Goal: Communication & Community: Answer question/provide support

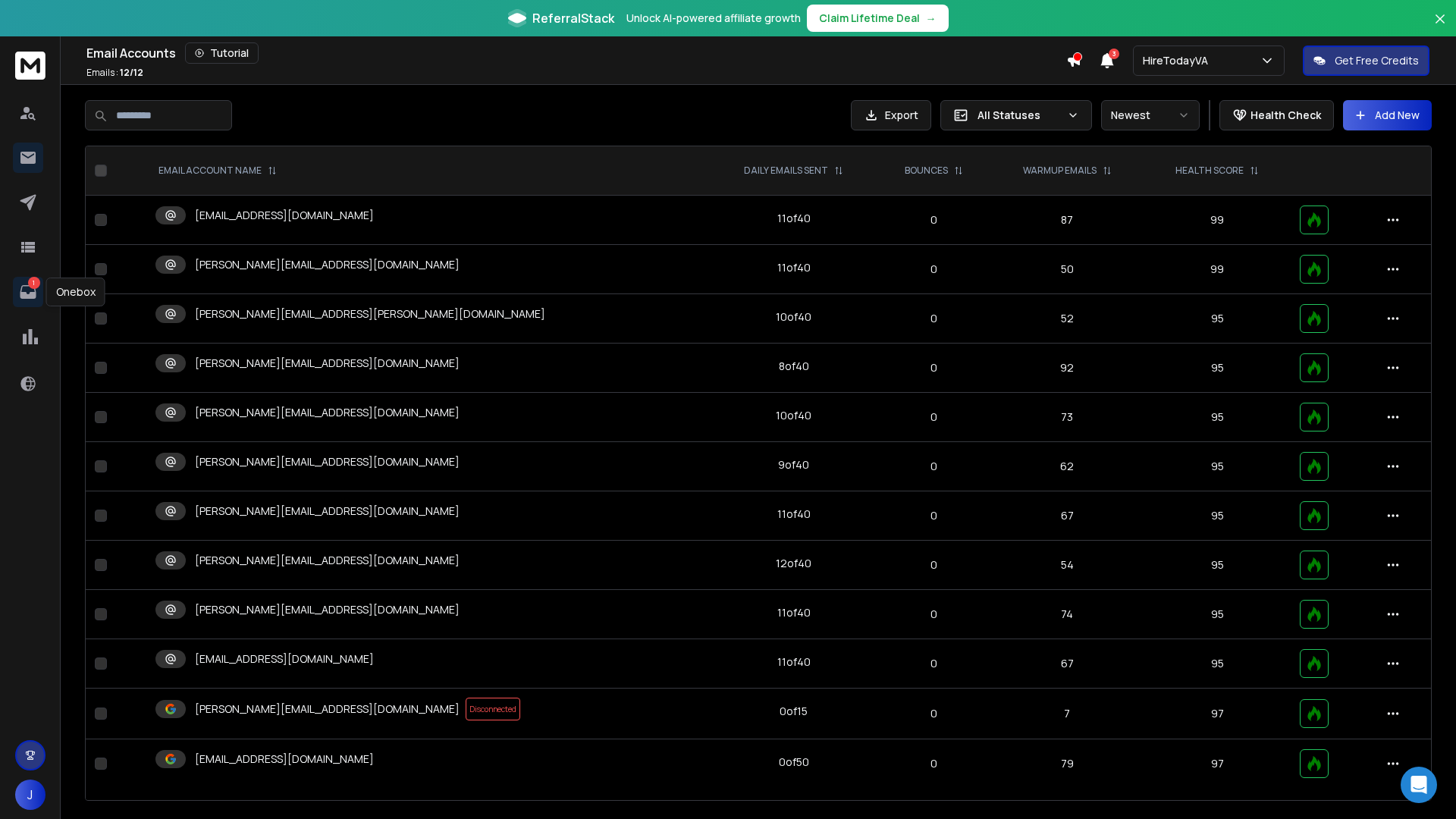
click at [27, 292] on icon at bounding box center [28, 291] width 18 height 18
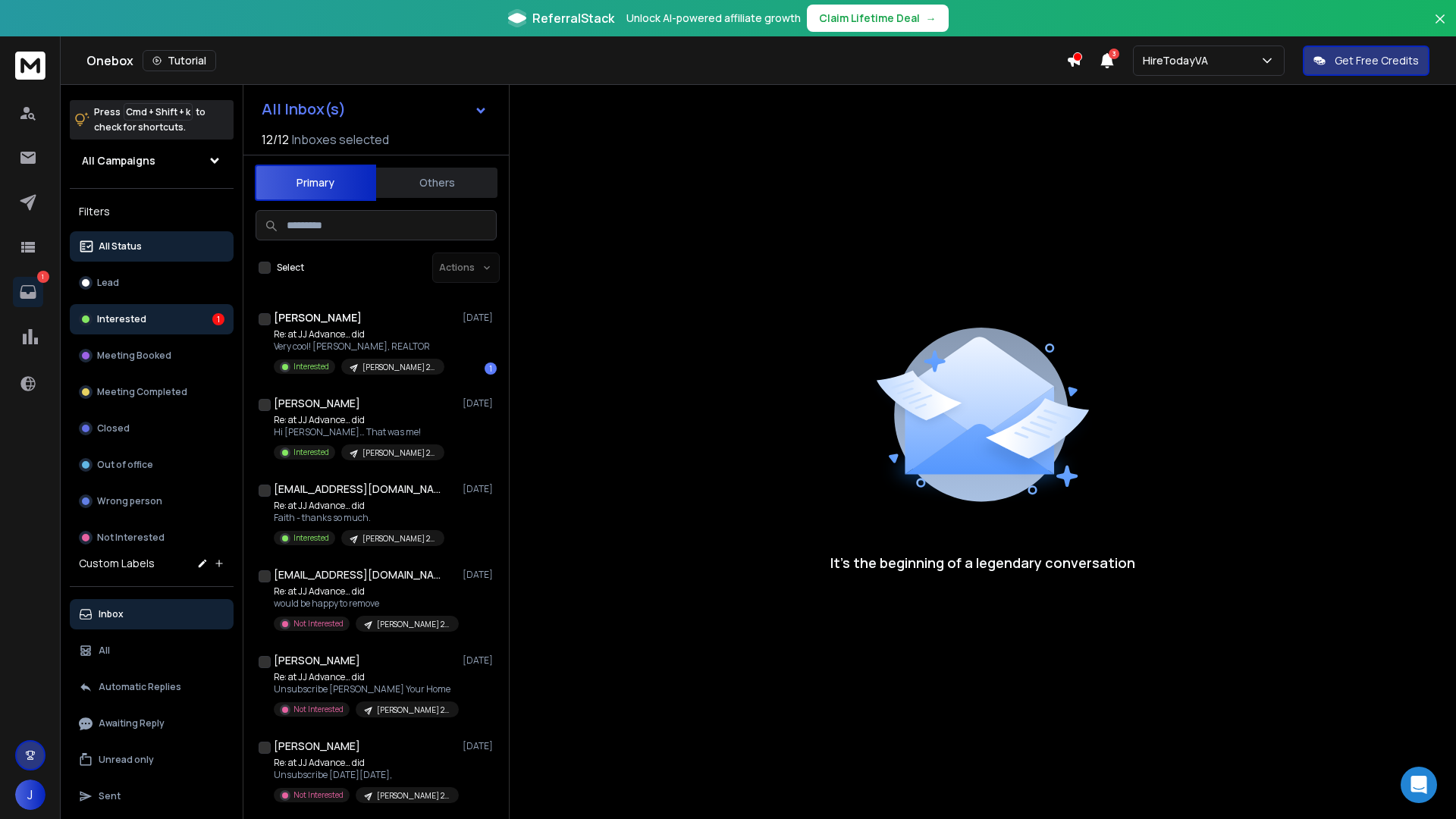
click at [130, 318] on p "Interested" at bounding box center [122, 319] width 49 height 12
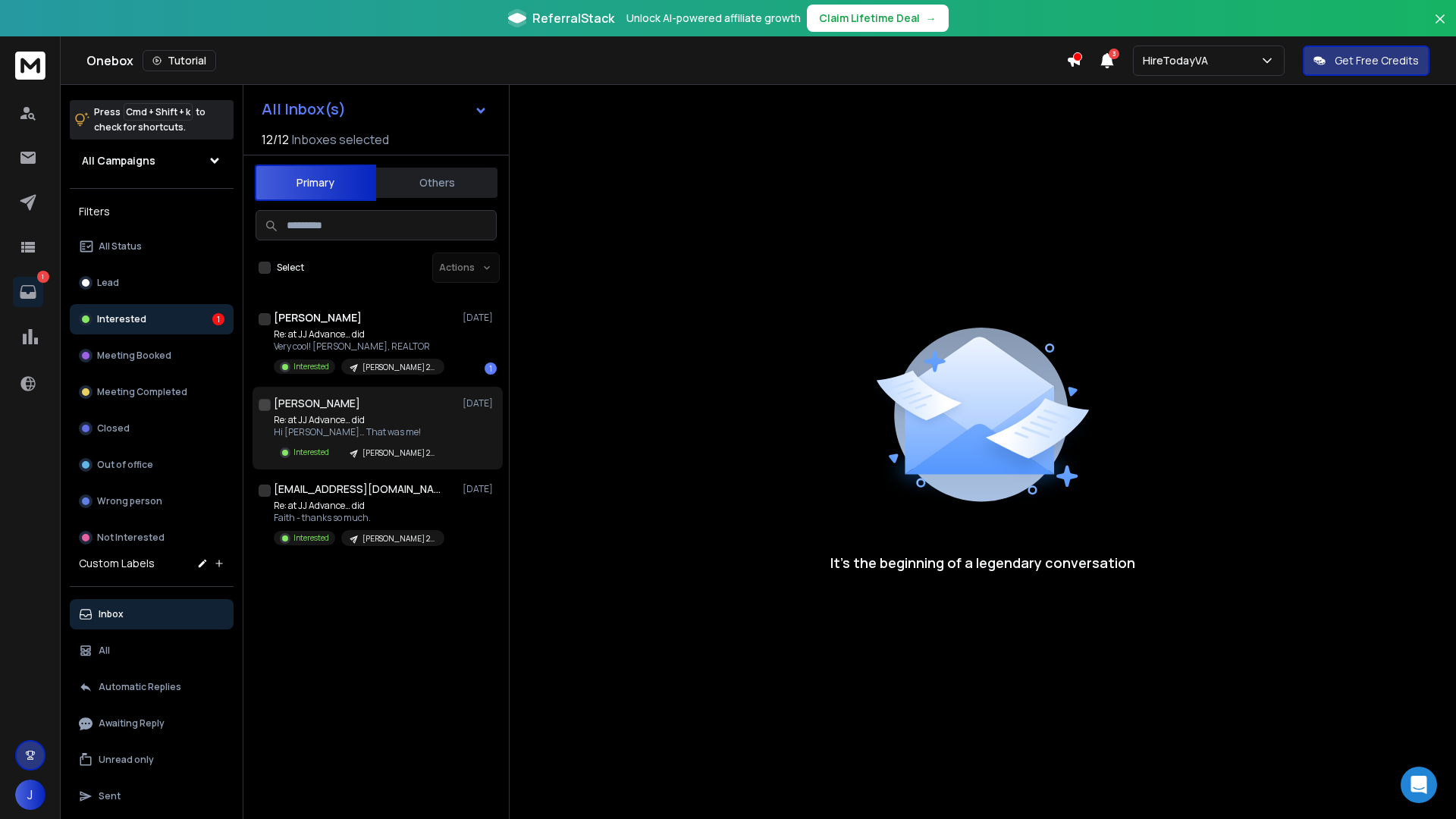
click at [319, 430] on p "Hi [PERSON_NAME]… That was me!" at bounding box center [359, 431] width 171 height 12
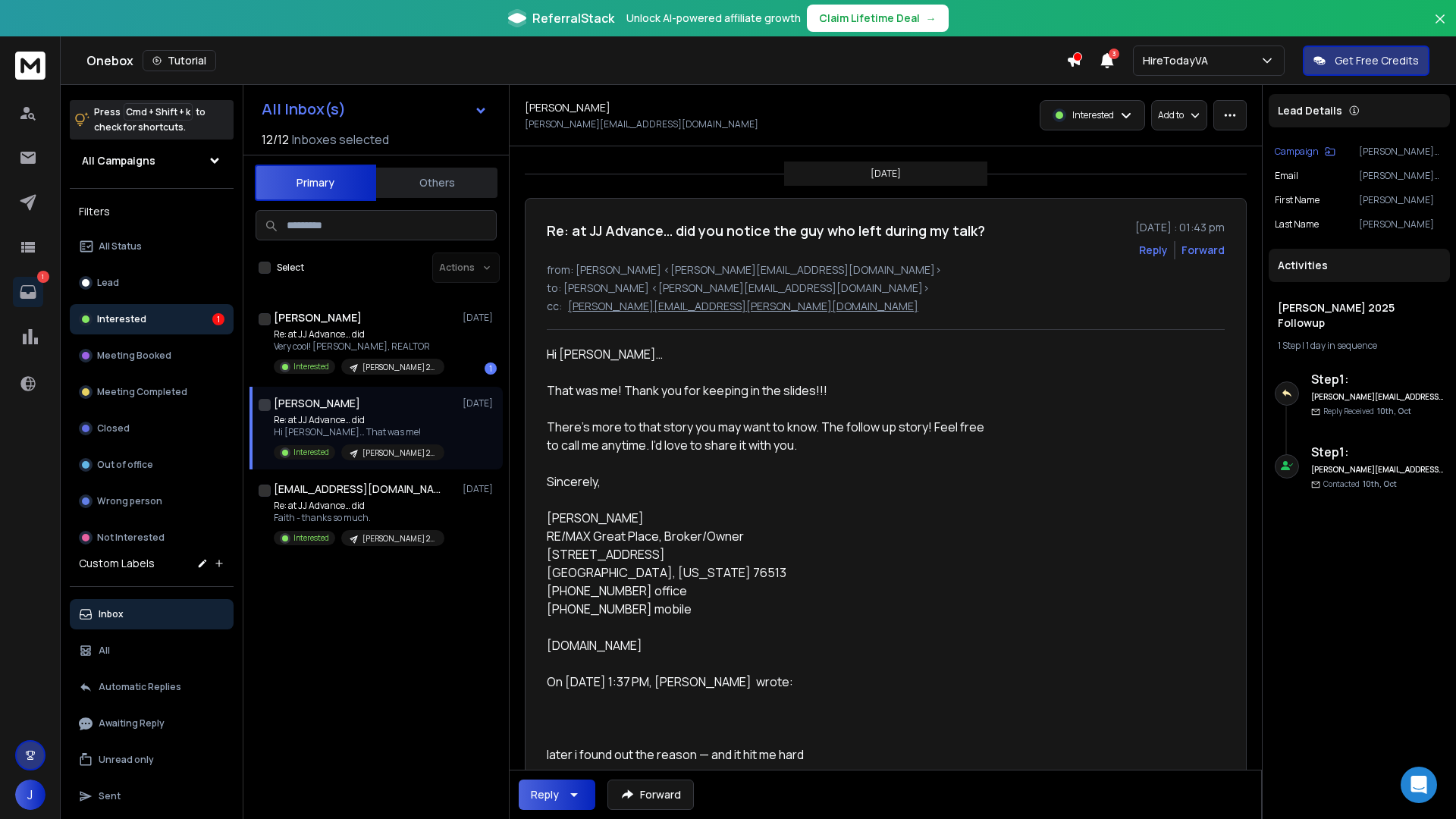
click at [1151, 250] on button "Reply" at bounding box center [1154, 250] width 29 height 15
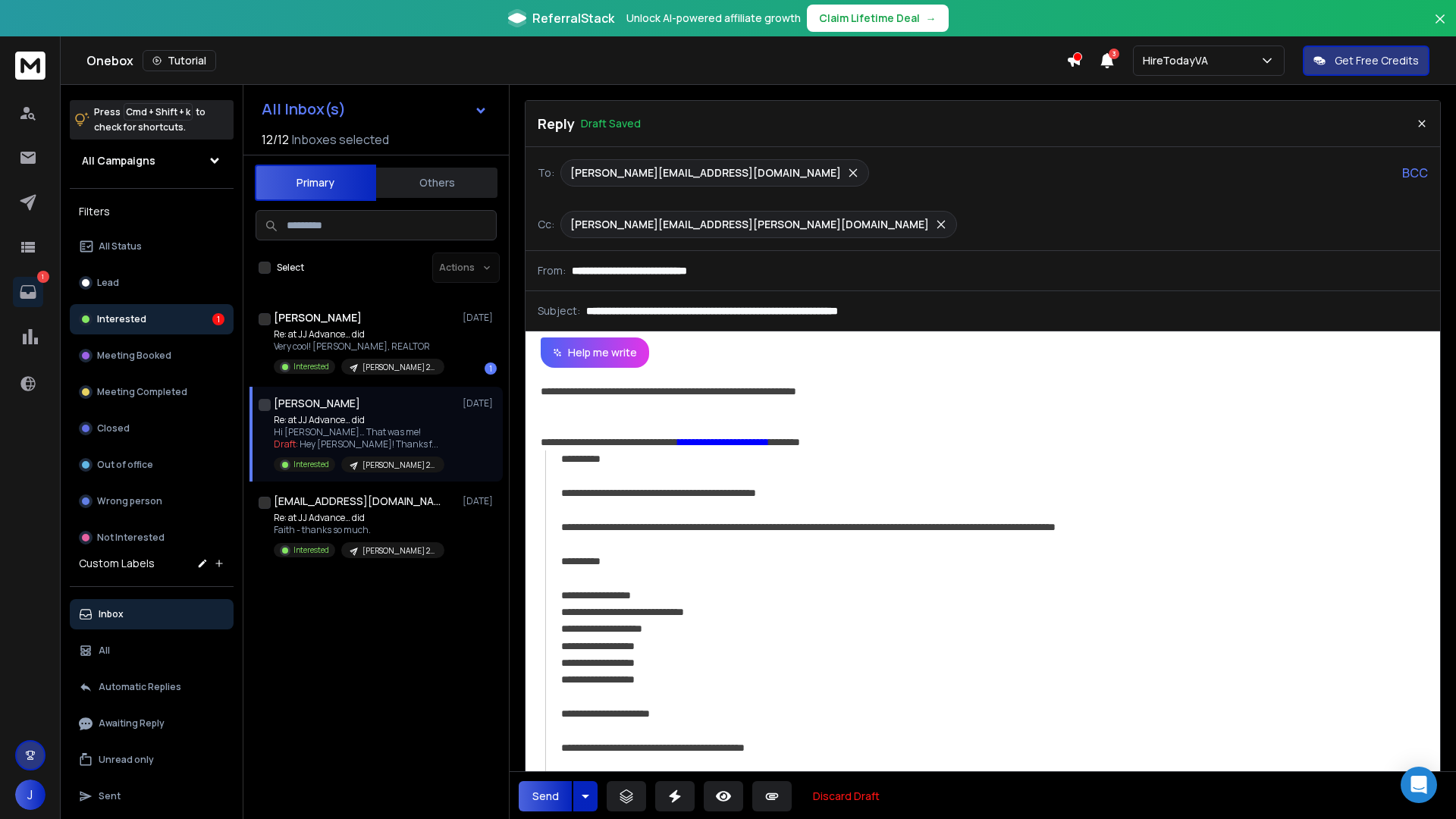
click at [531, 788] on button "Send" at bounding box center [545, 795] width 53 height 30
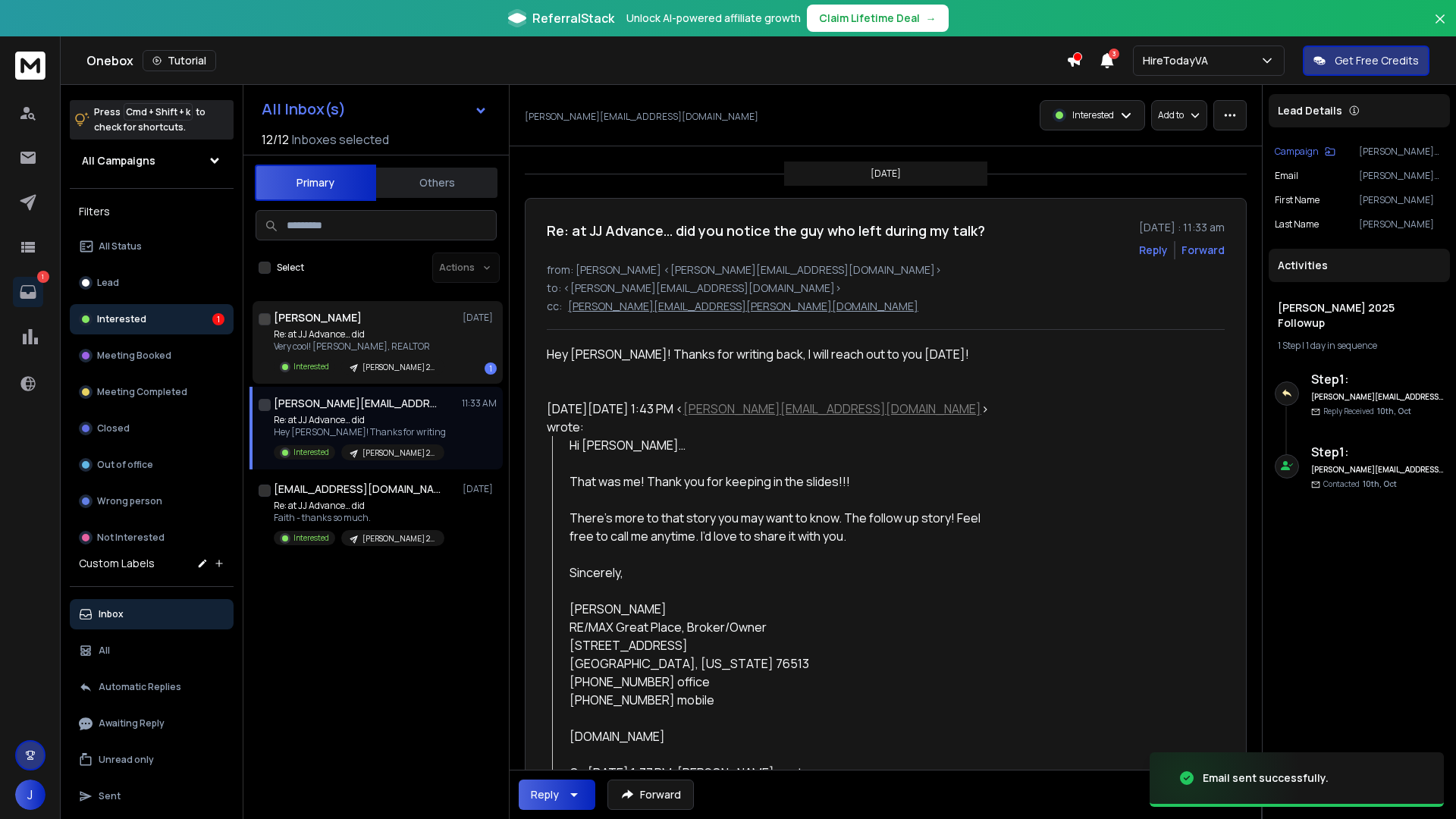
click at [292, 341] on p "Very cool! [PERSON_NAME], REALTOR" at bounding box center [359, 346] width 171 height 12
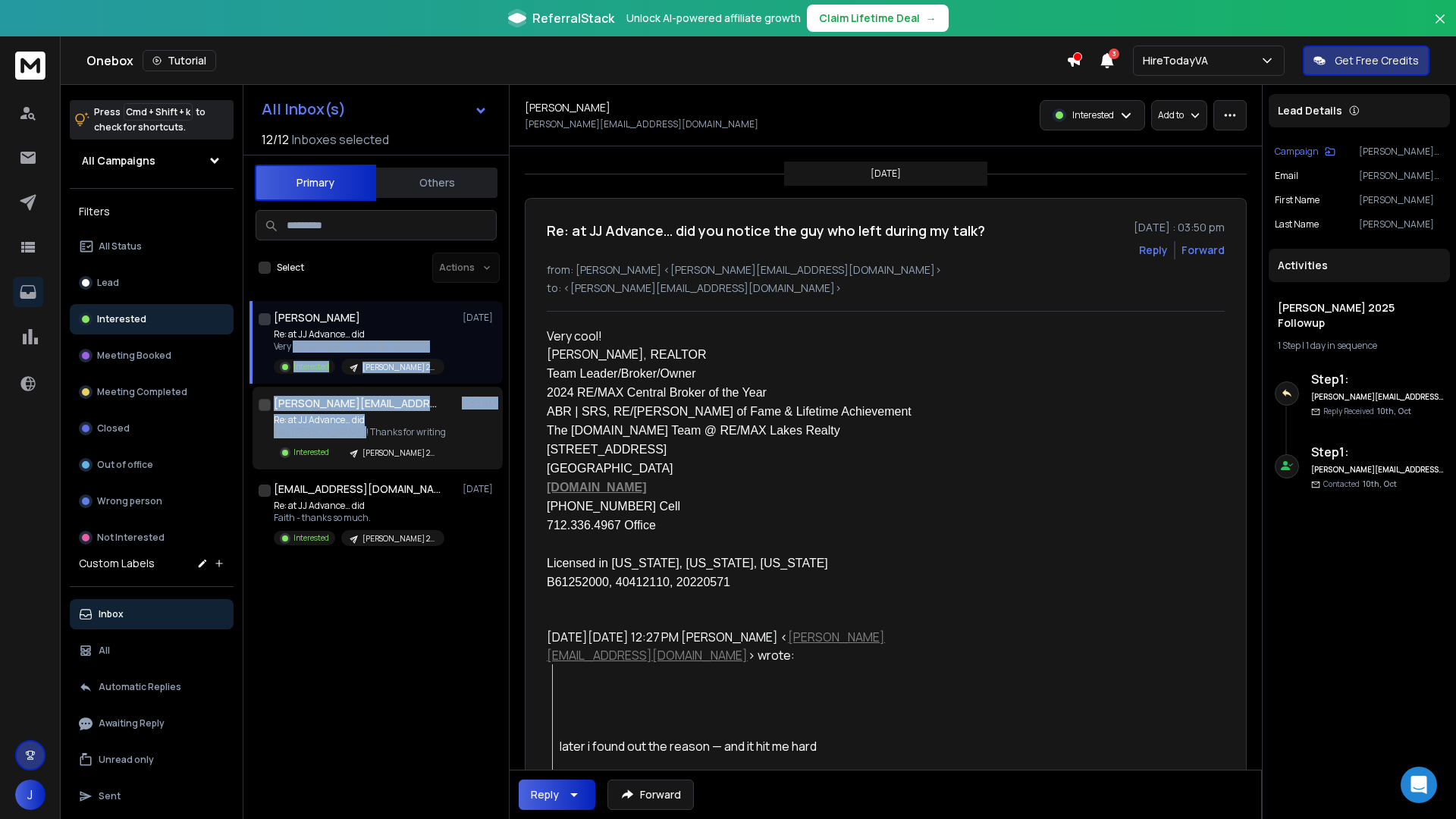
click at [350, 432] on p "Hey [PERSON_NAME]! Thanks for writing" at bounding box center [360, 431] width 173 height 12
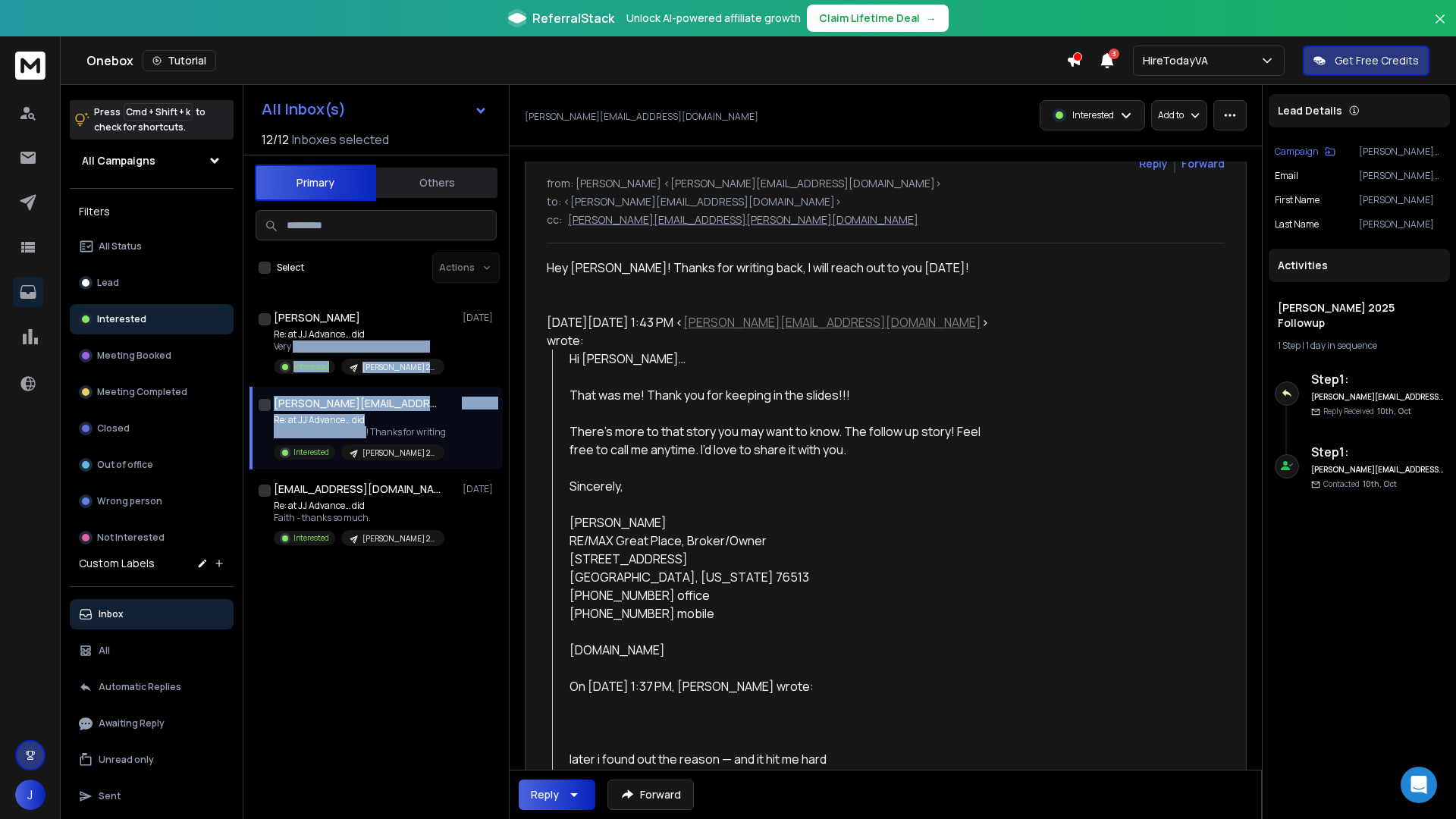
scroll to position [94, 0]
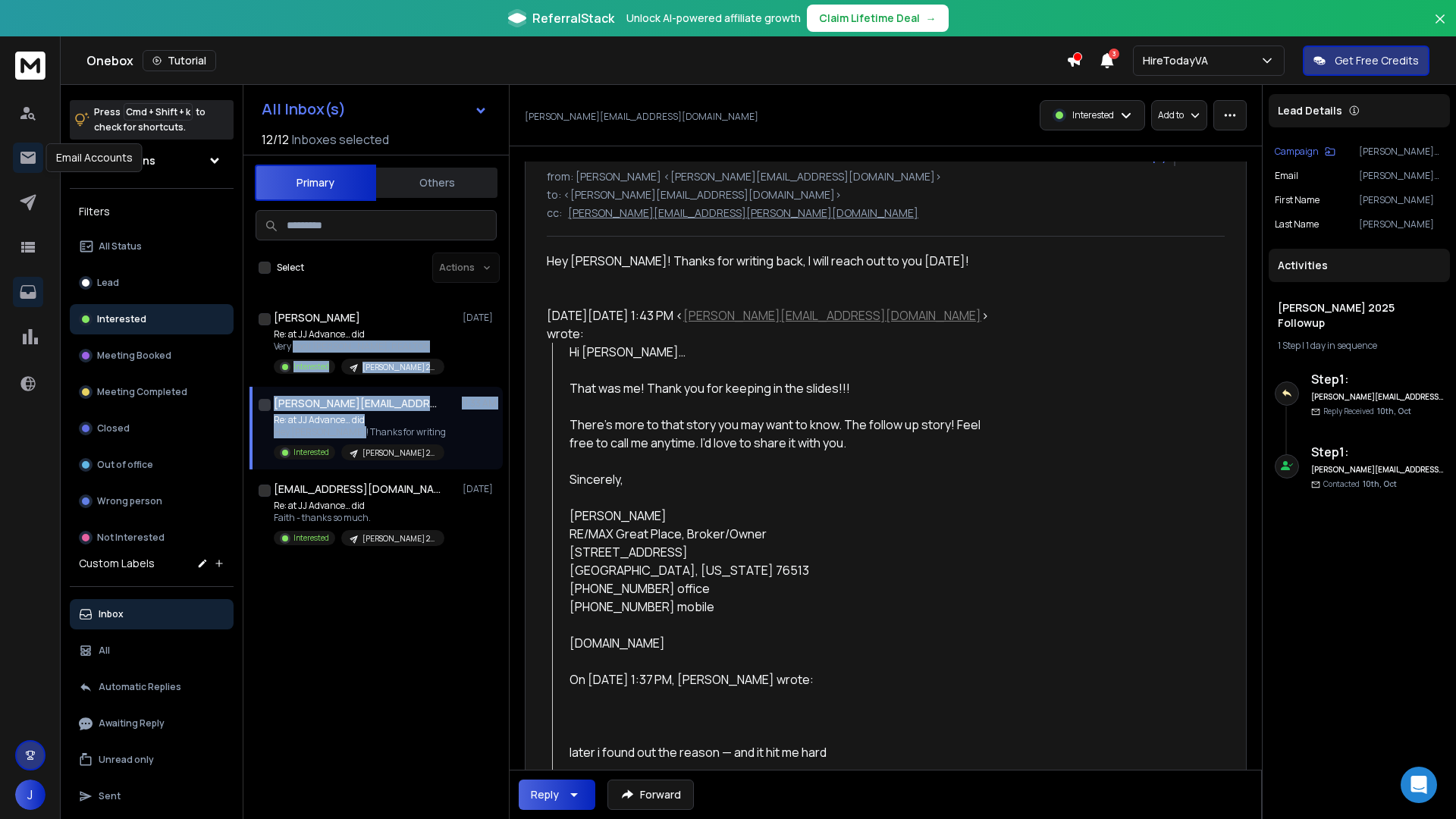
click at [27, 161] on icon at bounding box center [28, 157] width 15 height 12
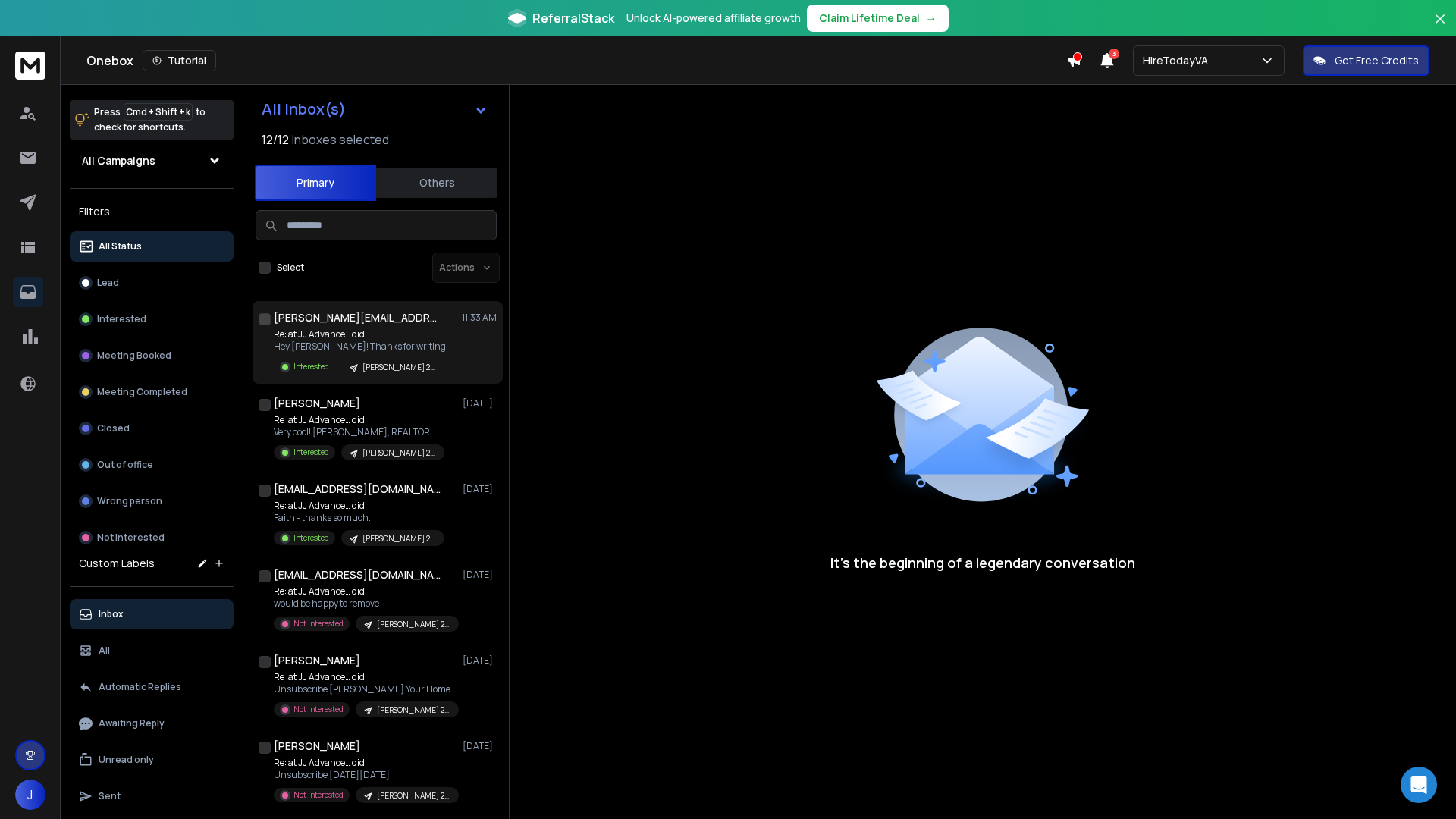
click at [339, 330] on p "Re: at JJ Advance… did" at bounding box center [360, 334] width 173 height 12
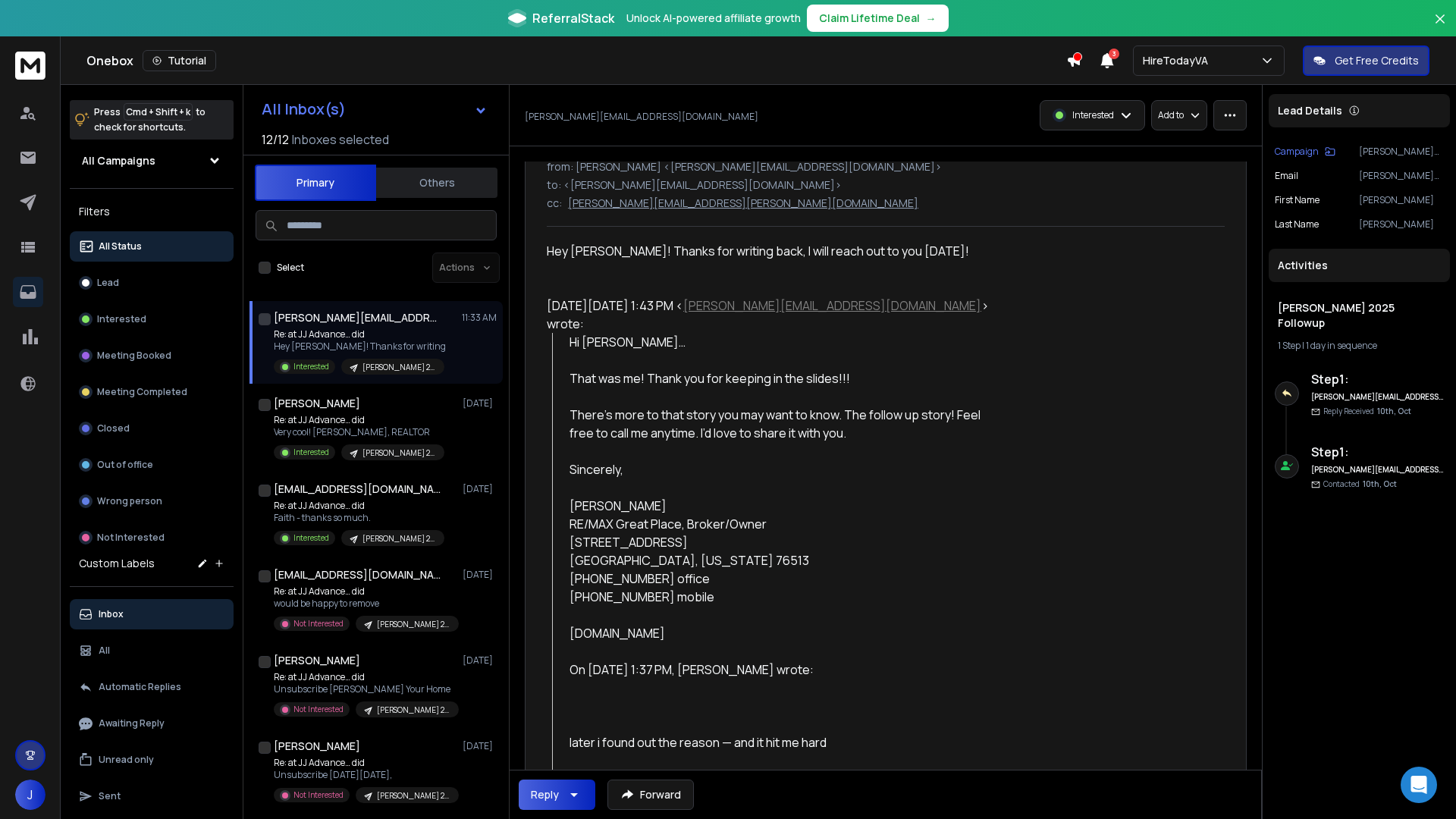
click at [1443, 22] on icon "Close banner" at bounding box center [1440, 19] width 9 height 9
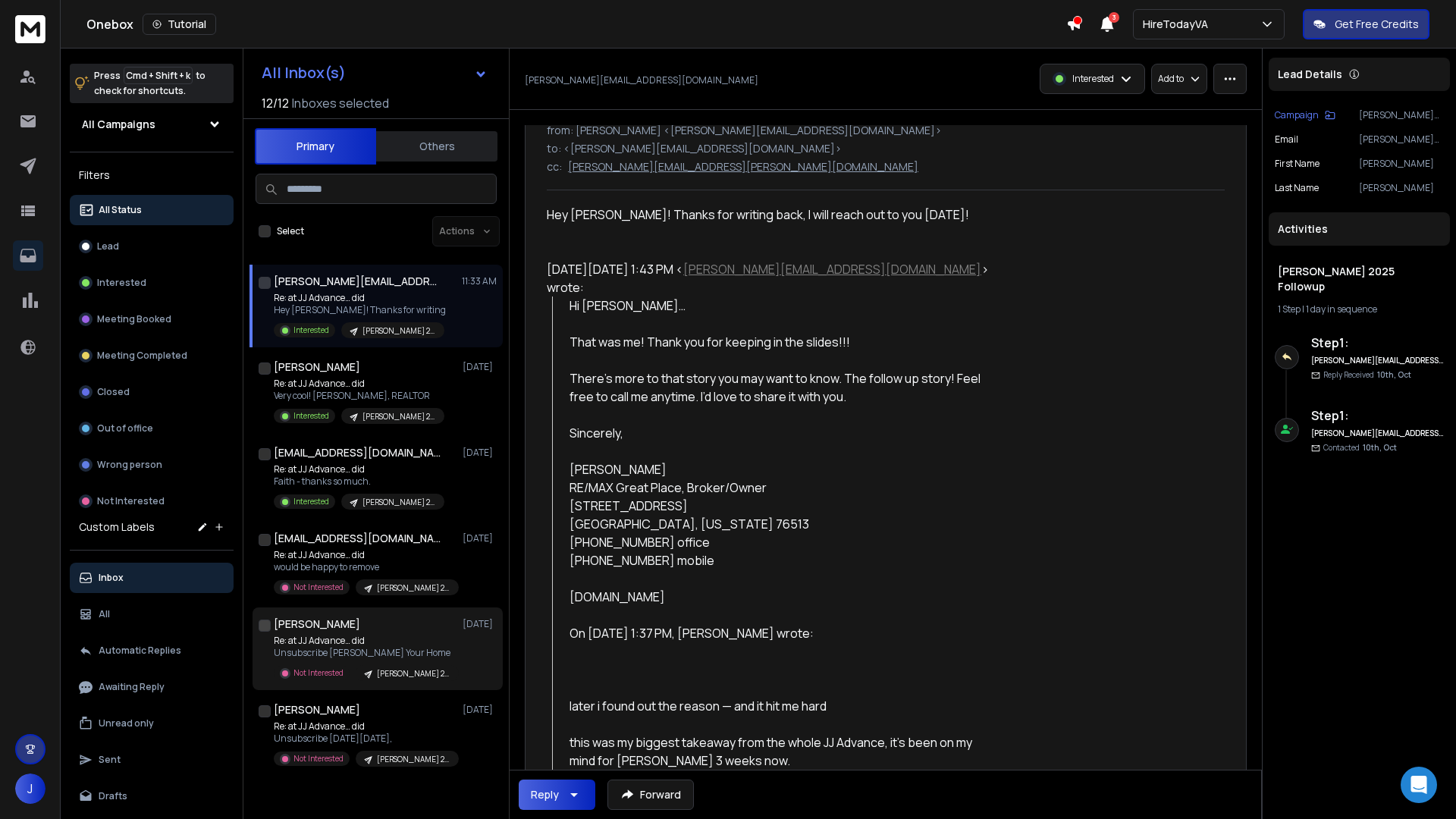
scroll to position [8, 0]
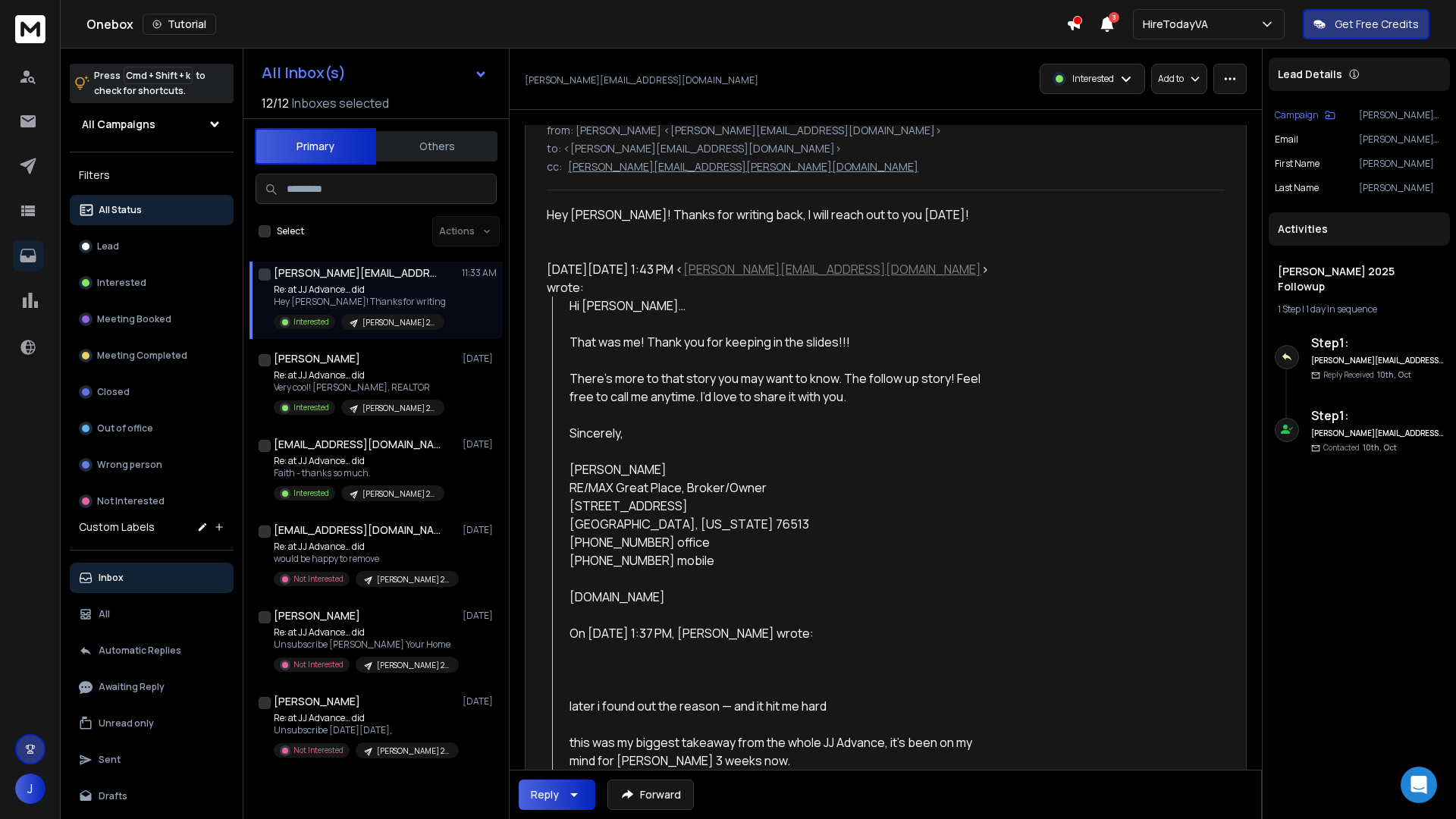
click at [313, 275] on h1 "[PERSON_NAME][EMAIL_ADDRESS][DOMAIN_NAME]" at bounding box center [357, 272] width 167 height 15
click at [261, 274] on button "button" at bounding box center [264, 274] width 12 height 12
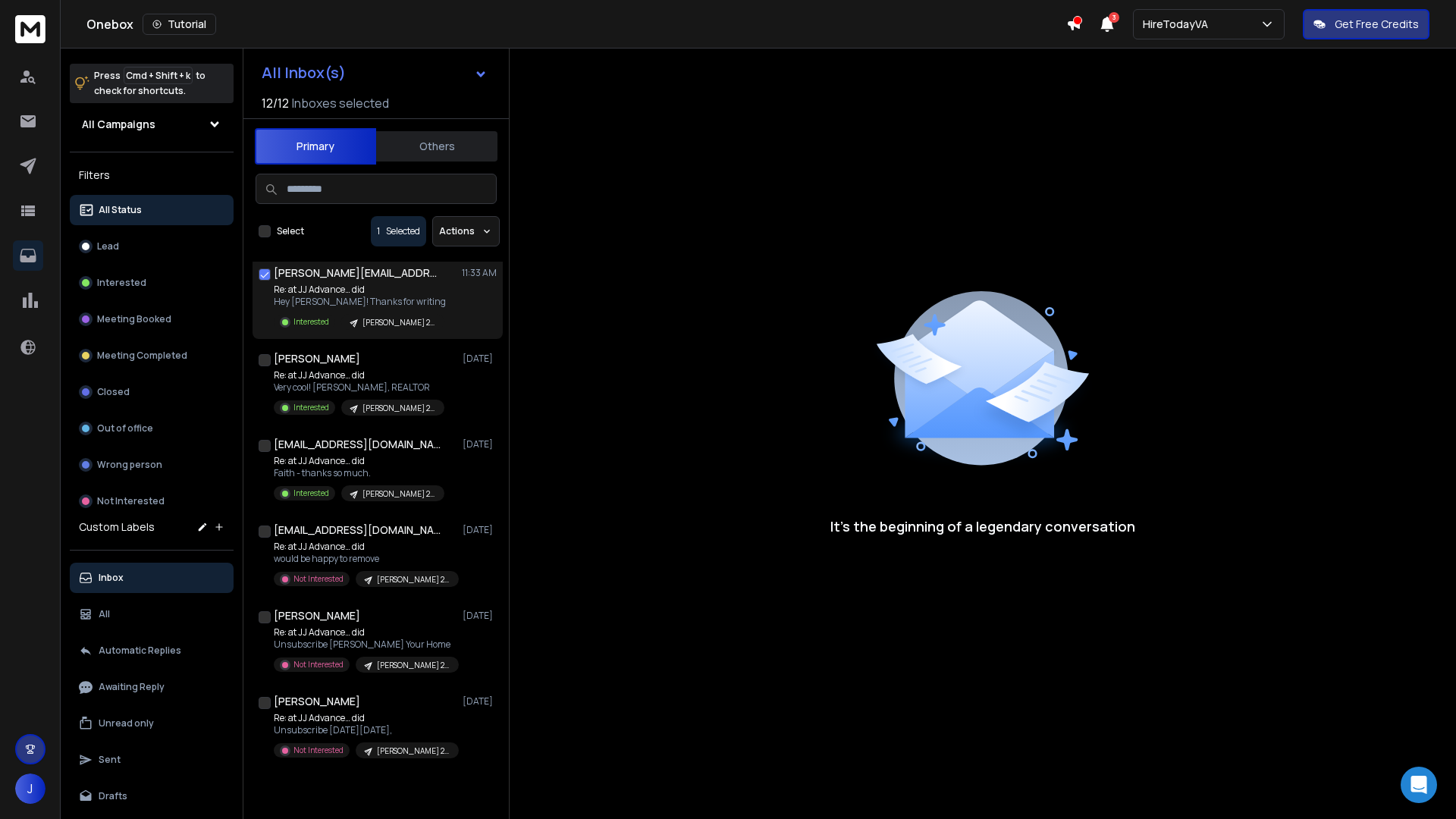
scroll to position [0, 0]
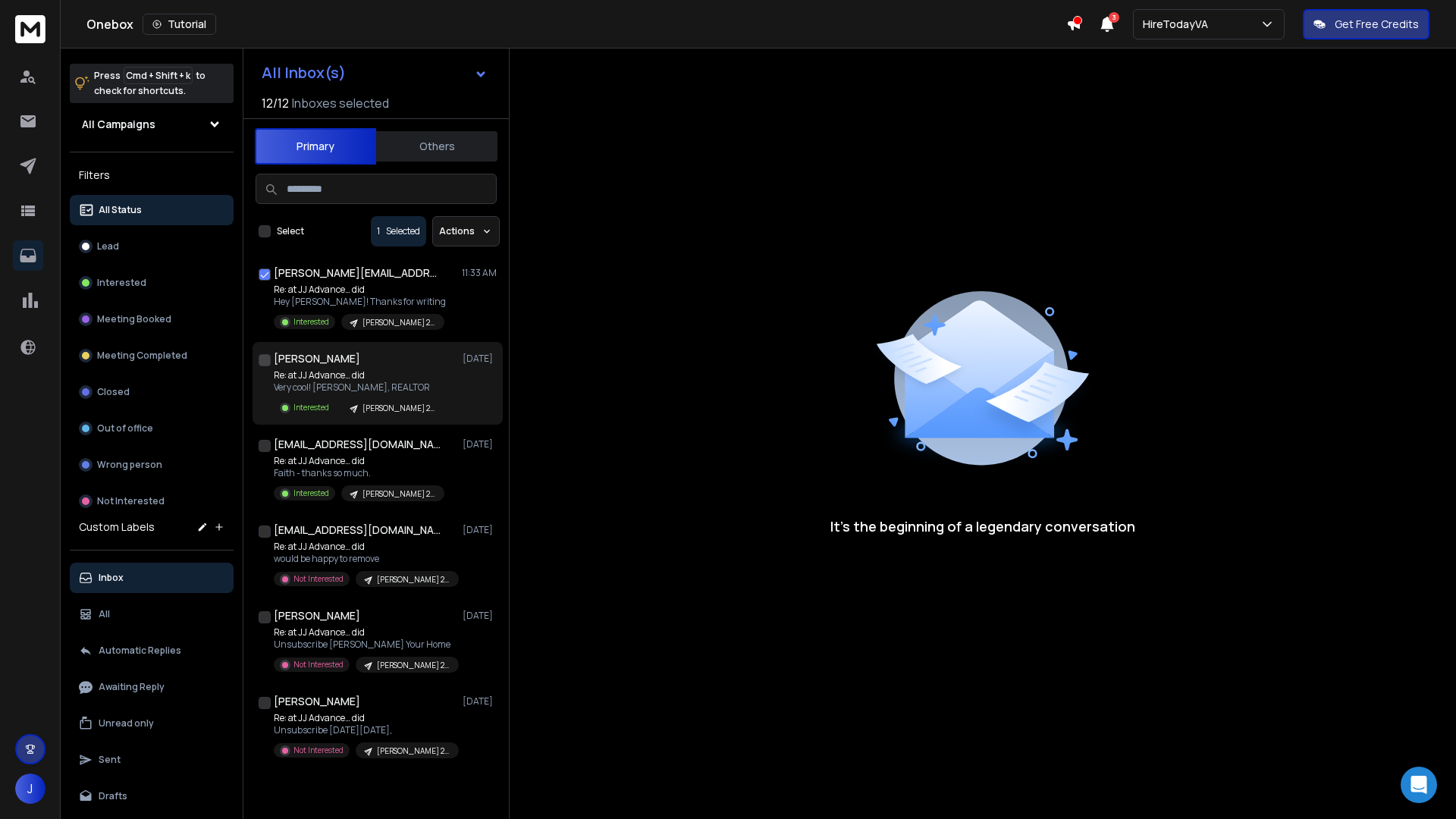
click at [265, 365] on button "button" at bounding box center [264, 360] width 12 height 12
click at [267, 360] on button "button" at bounding box center [264, 360] width 12 height 12
click at [267, 350] on div "[PERSON_NAME] [DATE] Re: at JJ Advance… did Very cool! [PERSON_NAME], REALTOR I…" at bounding box center [378, 383] width 251 height 83
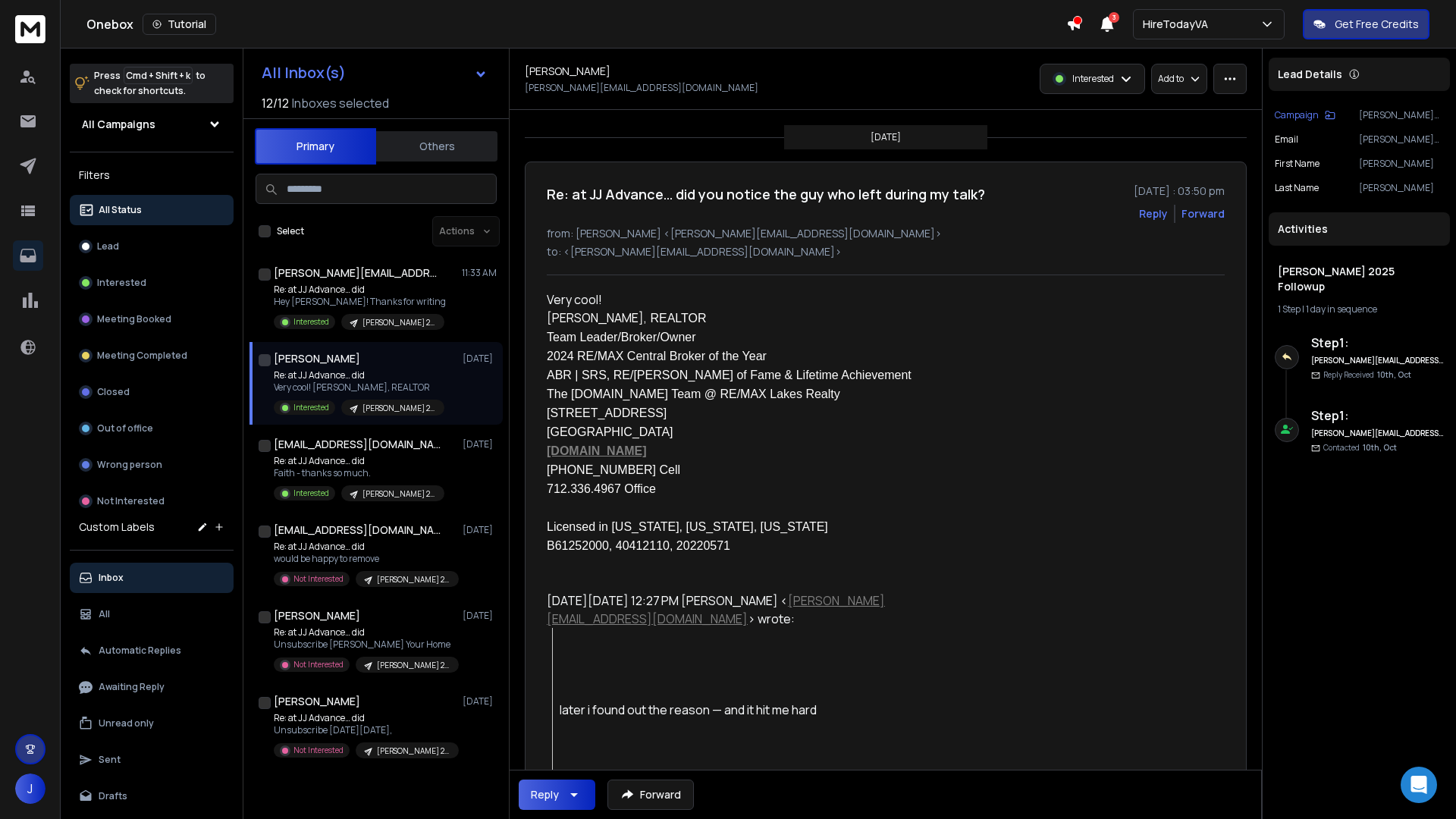
click at [264, 362] on button "button" at bounding box center [264, 360] width 12 height 12
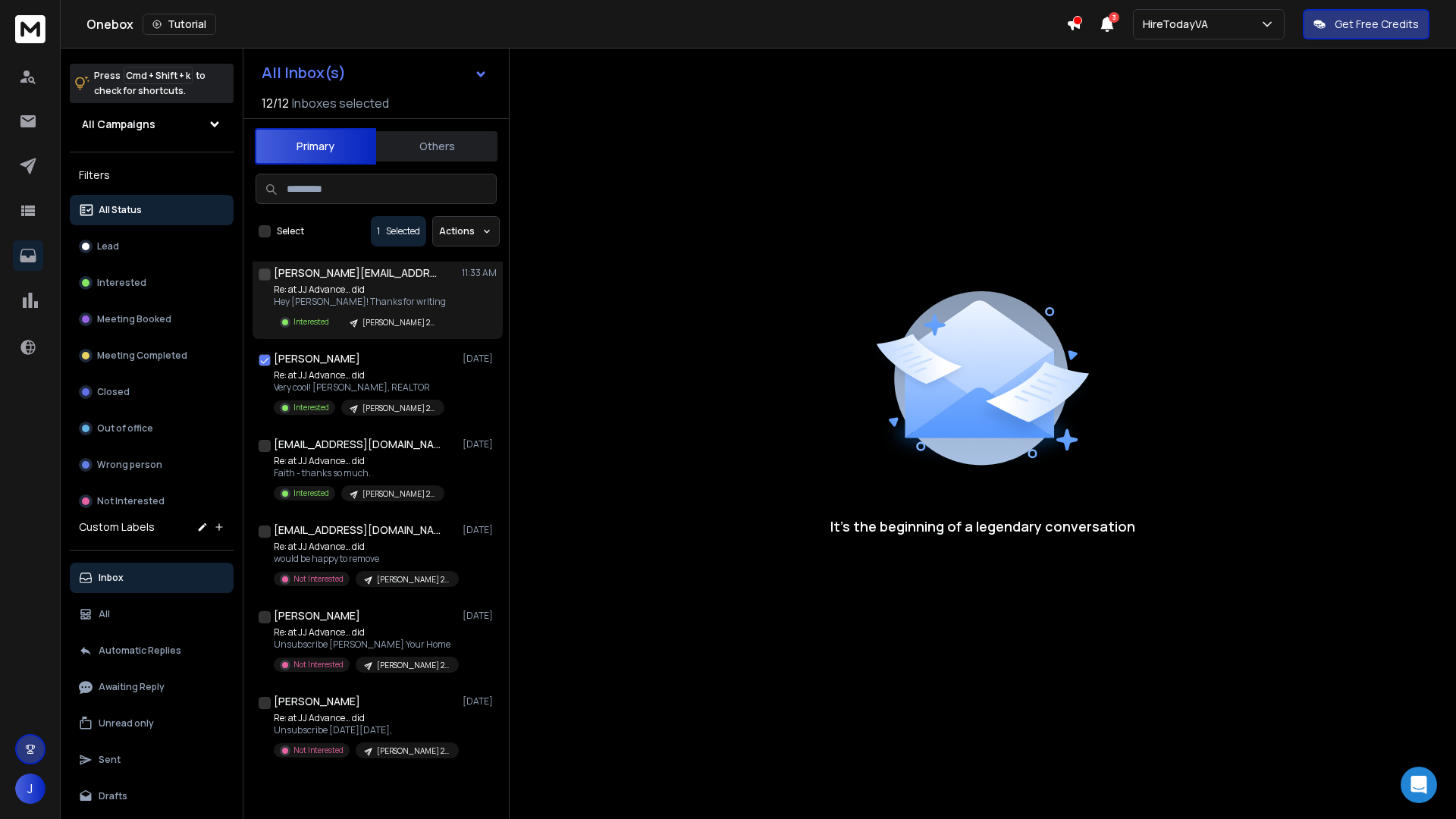
click at [264, 273] on button "button" at bounding box center [264, 274] width 12 height 12
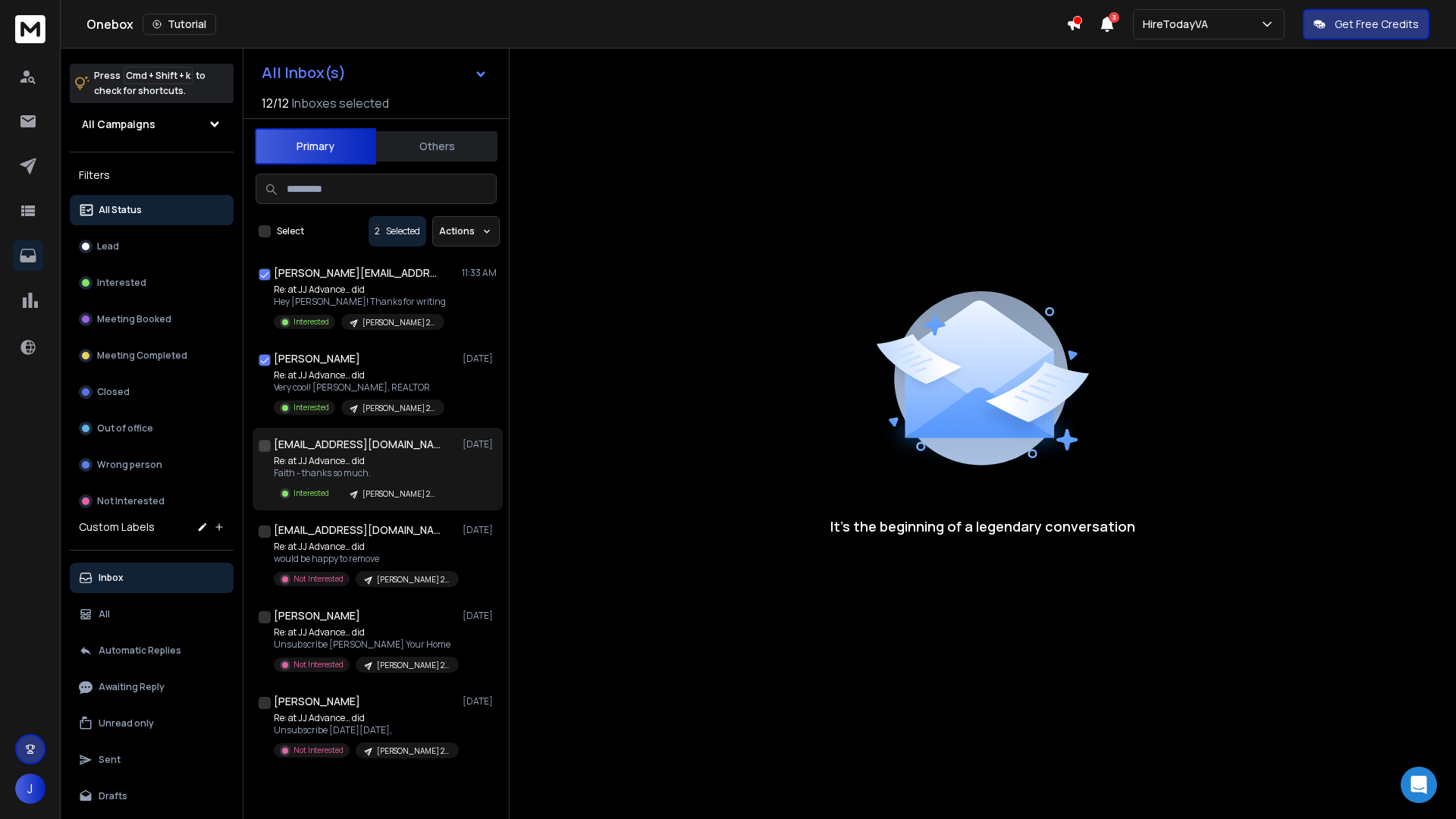
click at [264, 446] on button "button" at bounding box center [264, 445] width 12 height 12
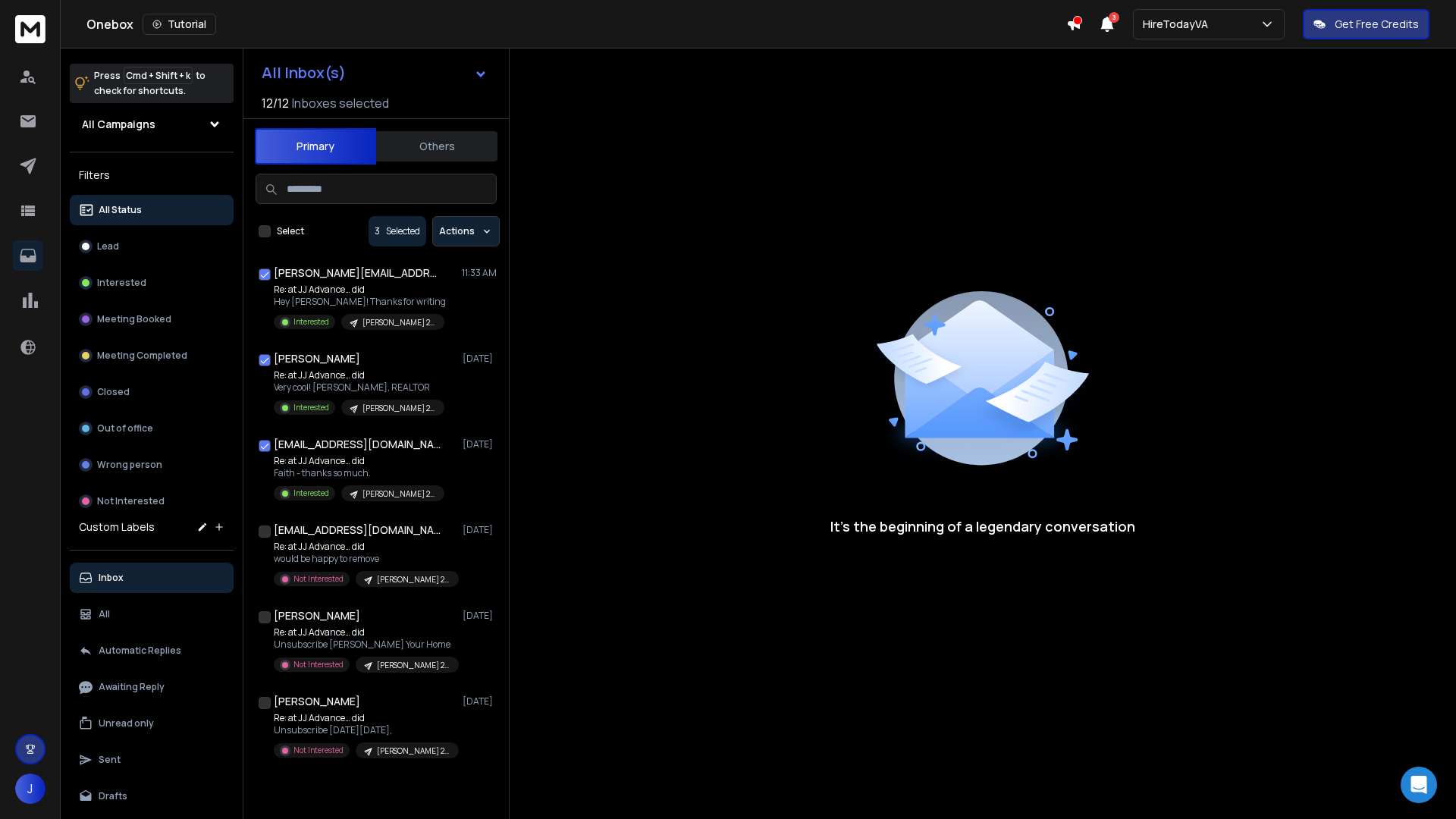
click at [477, 232] on button "Actions" at bounding box center [466, 231] width 67 height 30
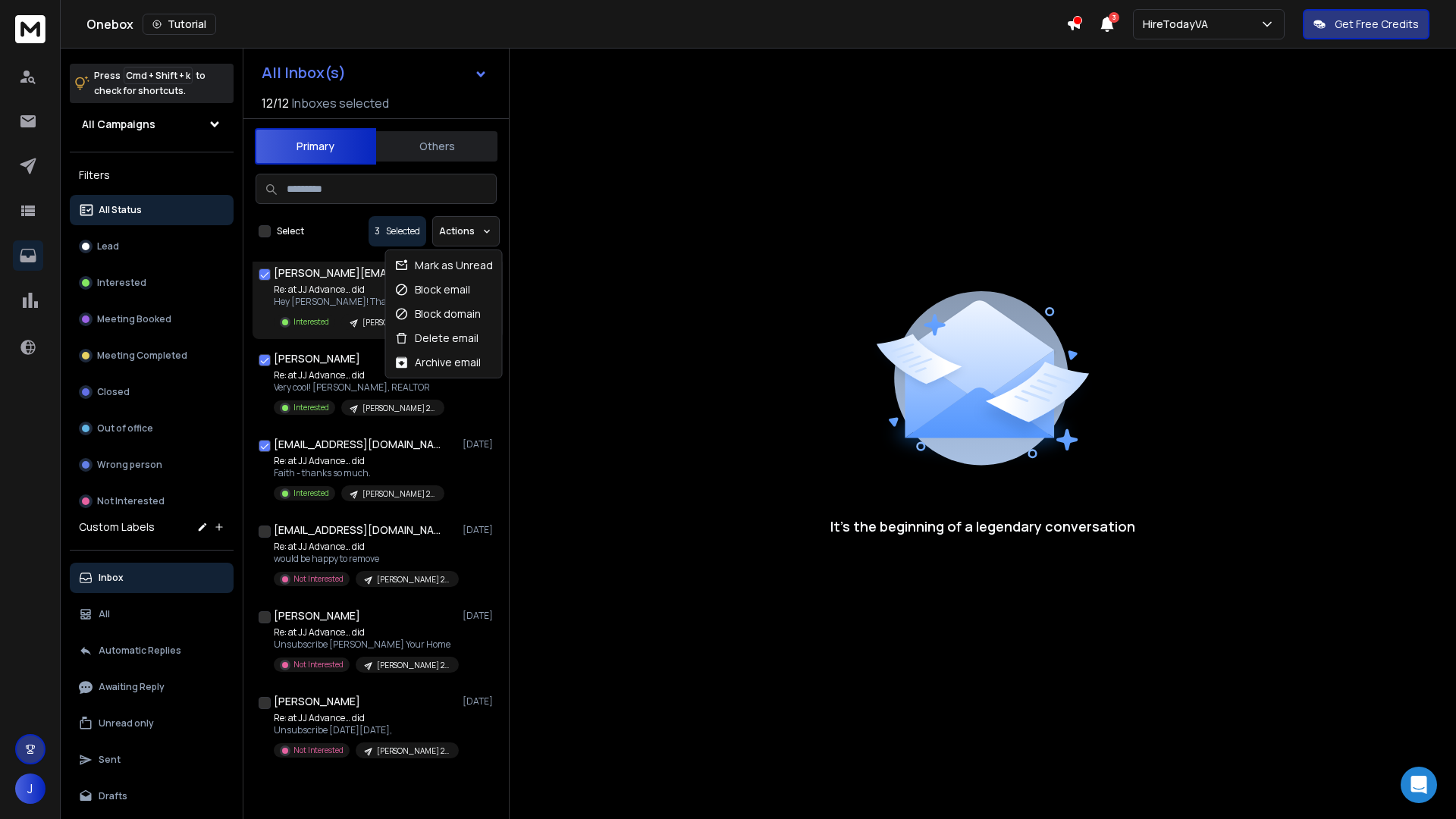
click at [314, 276] on h1 "[PERSON_NAME][EMAIL_ADDRESS][DOMAIN_NAME]" at bounding box center [357, 272] width 167 height 15
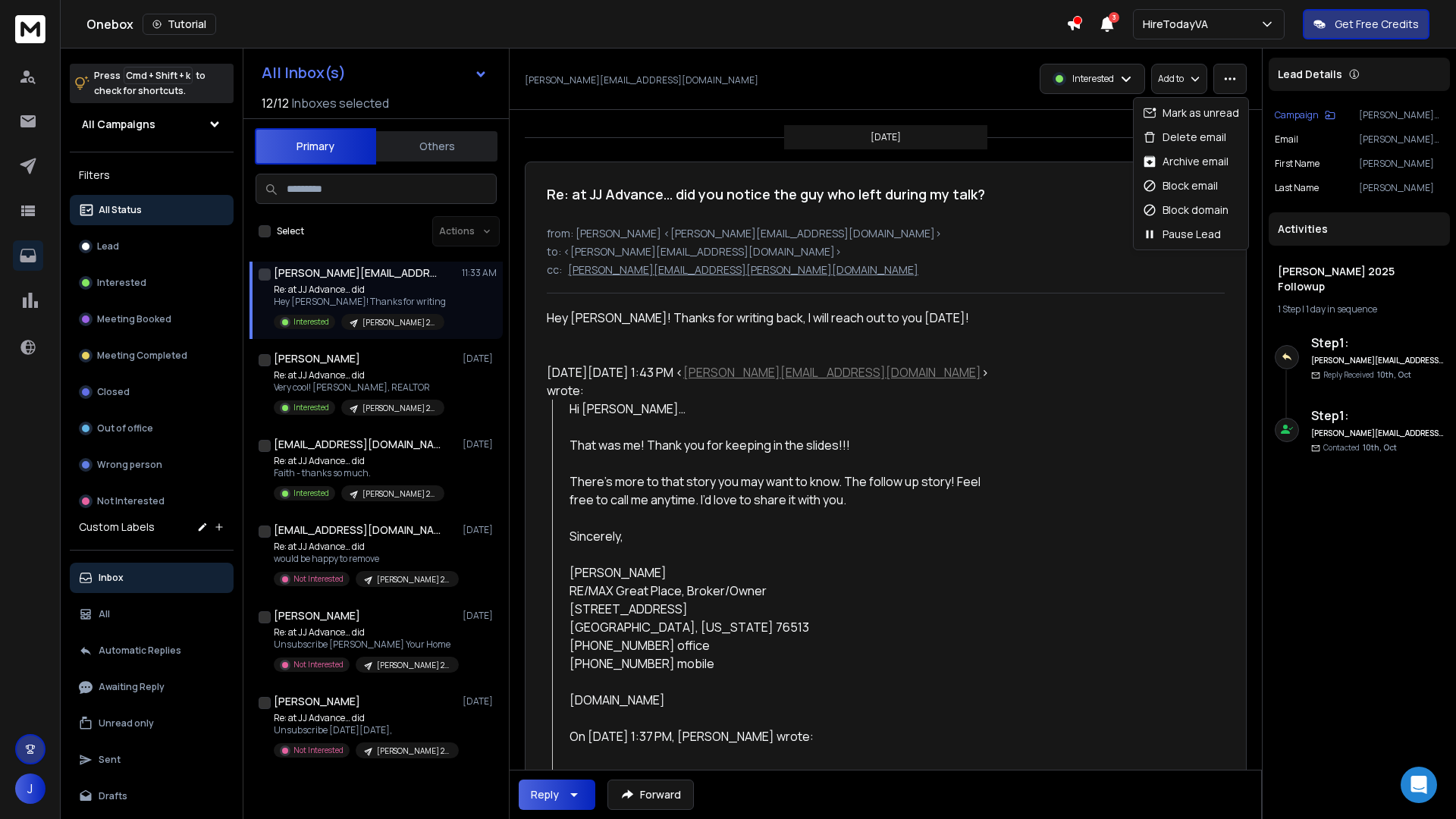
click at [1232, 76] on icon "button" at bounding box center [1230, 78] width 14 height 14
click at [1196, 73] on div "Add to" at bounding box center [1179, 79] width 54 height 29
click at [1187, 113] on div "Subsequence" at bounding box center [1204, 113] width 89 height 15
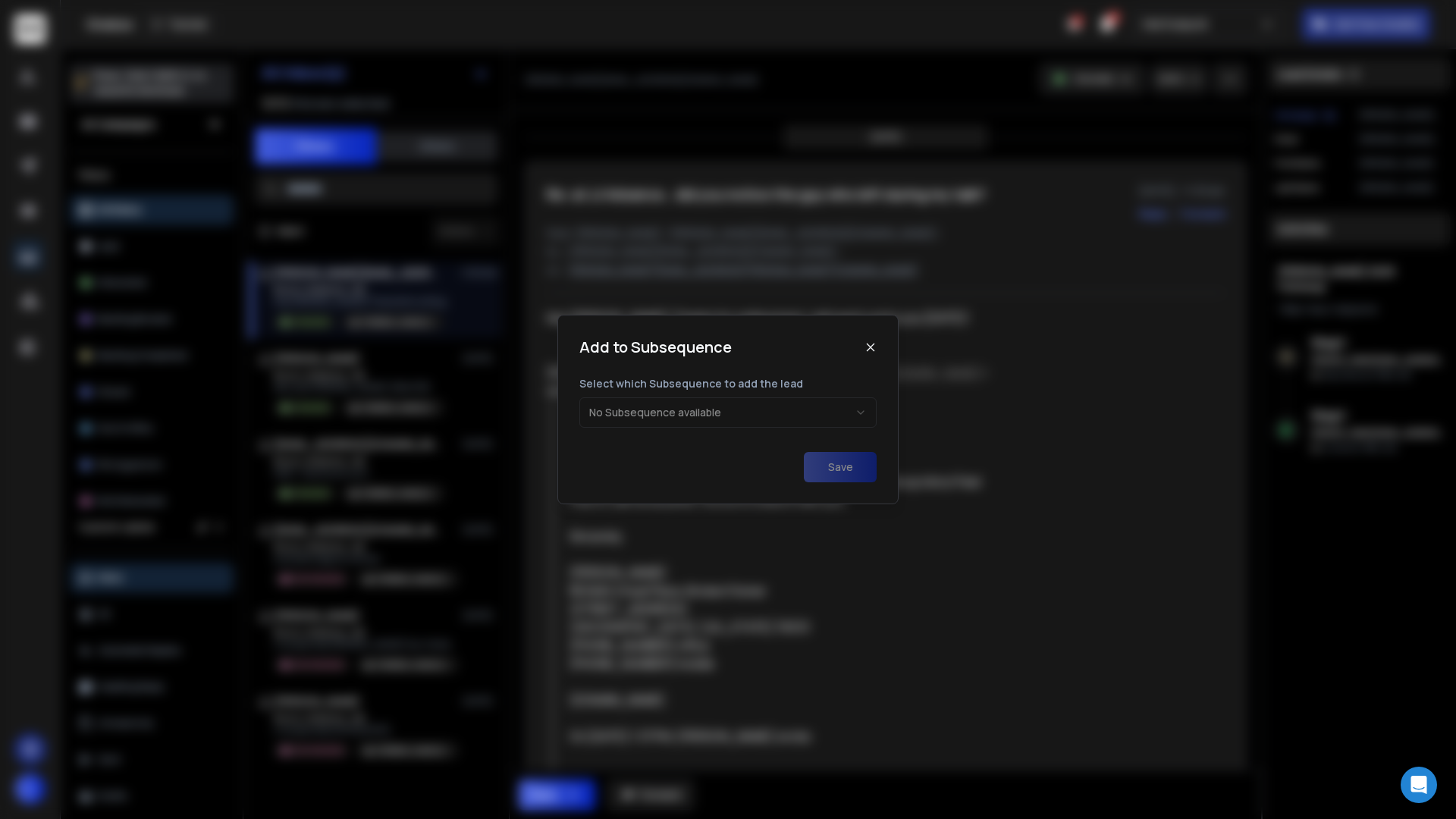
click at [867, 350] on icon at bounding box center [870, 347] width 8 height 8
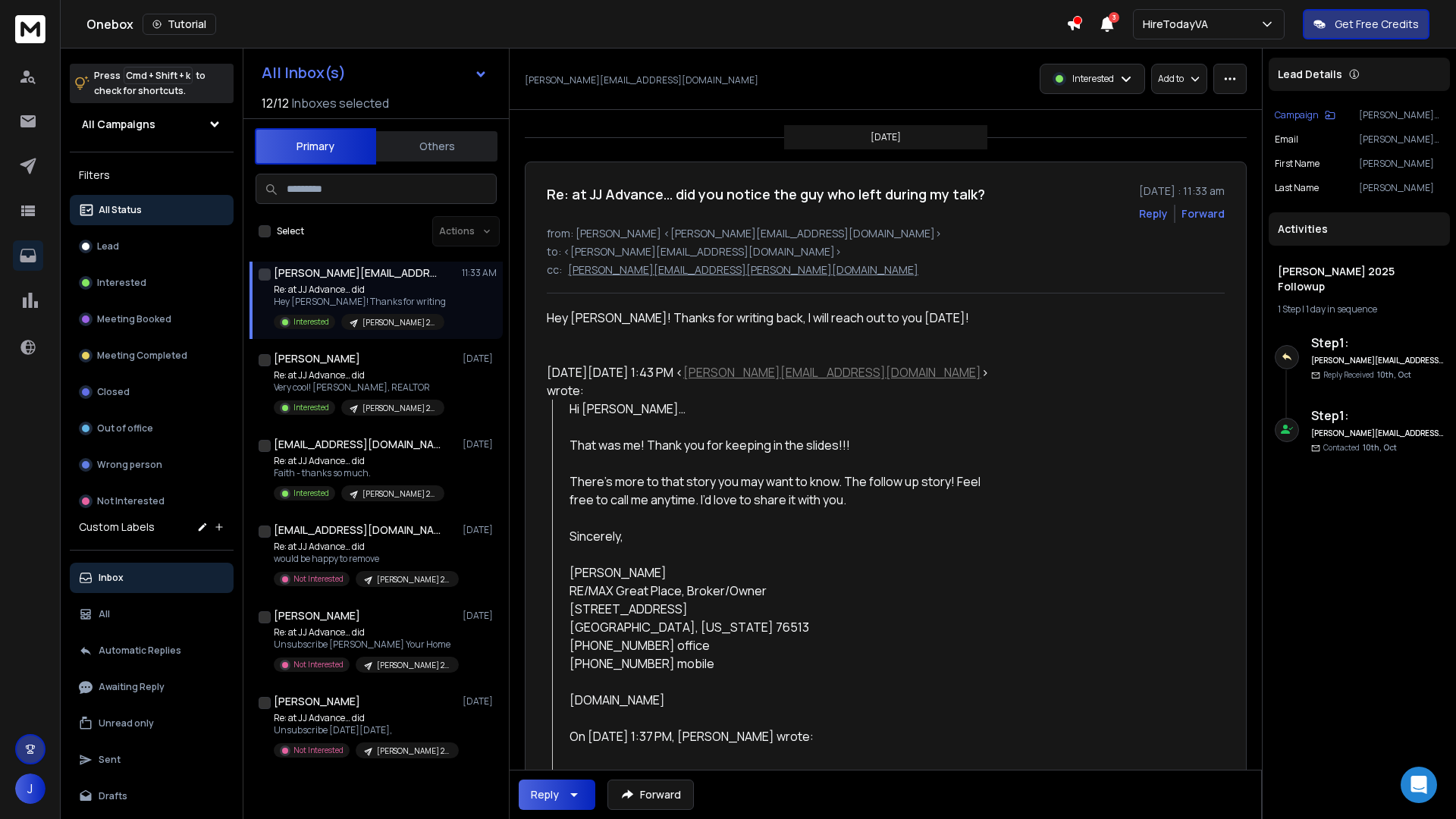
click at [938, 74] on div "Interested Add to" at bounding box center [1068, 78] width 356 height 30
click at [1191, 74] on icon at bounding box center [1195, 79] width 11 height 11
click at [712, 49] on div "[PERSON_NAME][EMAIL_ADDRESS][DOMAIN_NAME] Interested Add to Interested Add to" at bounding box center [886, 79] width 752 height 62
type input "**"
